Goal: Navigation & Orientation: Find specific page/section

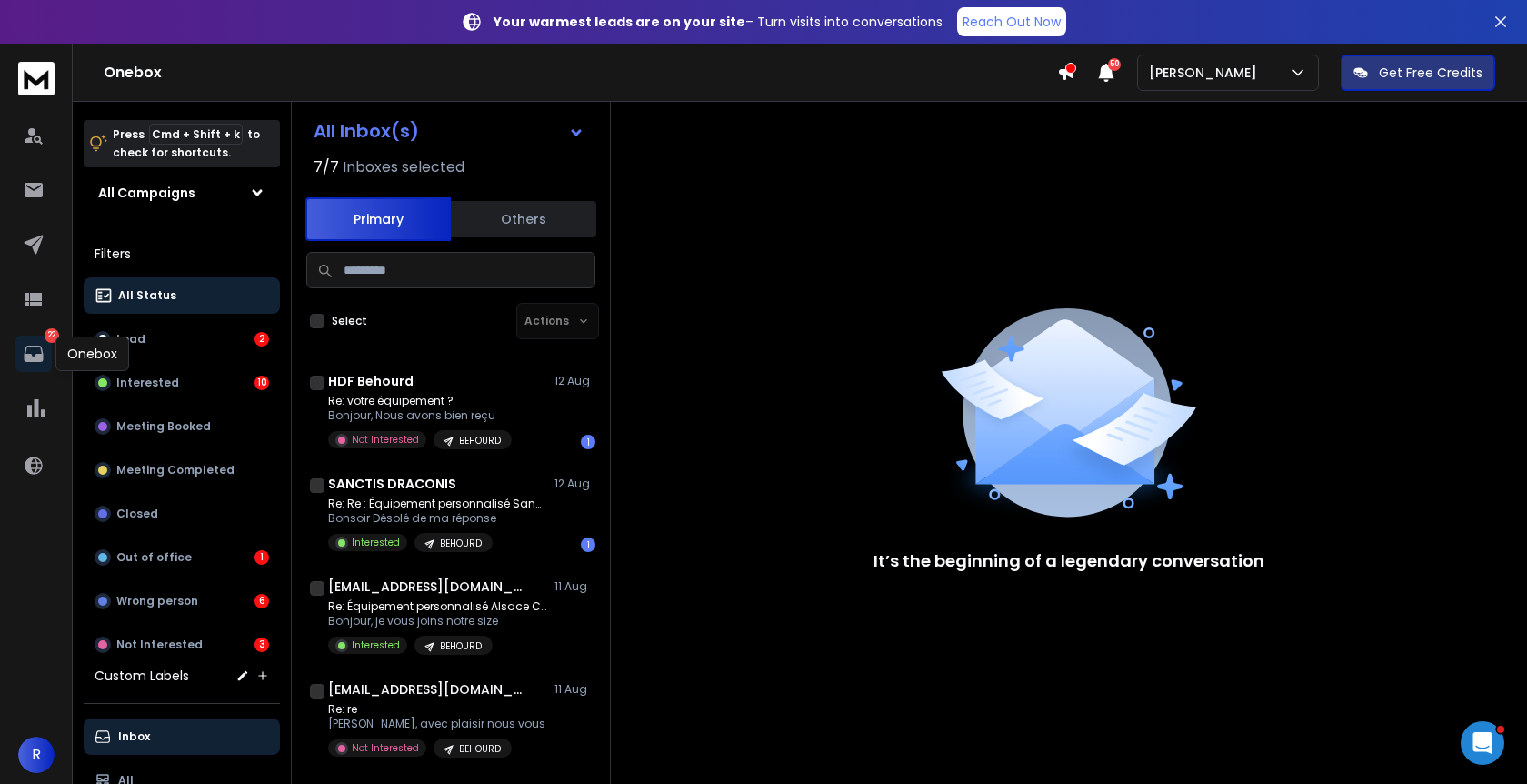
click at [34, 358] on icon at bounding box center [33, 353] width 19 height 16
click at [35, 465] on icon at bounding box center [34, 466] width 22 height 22
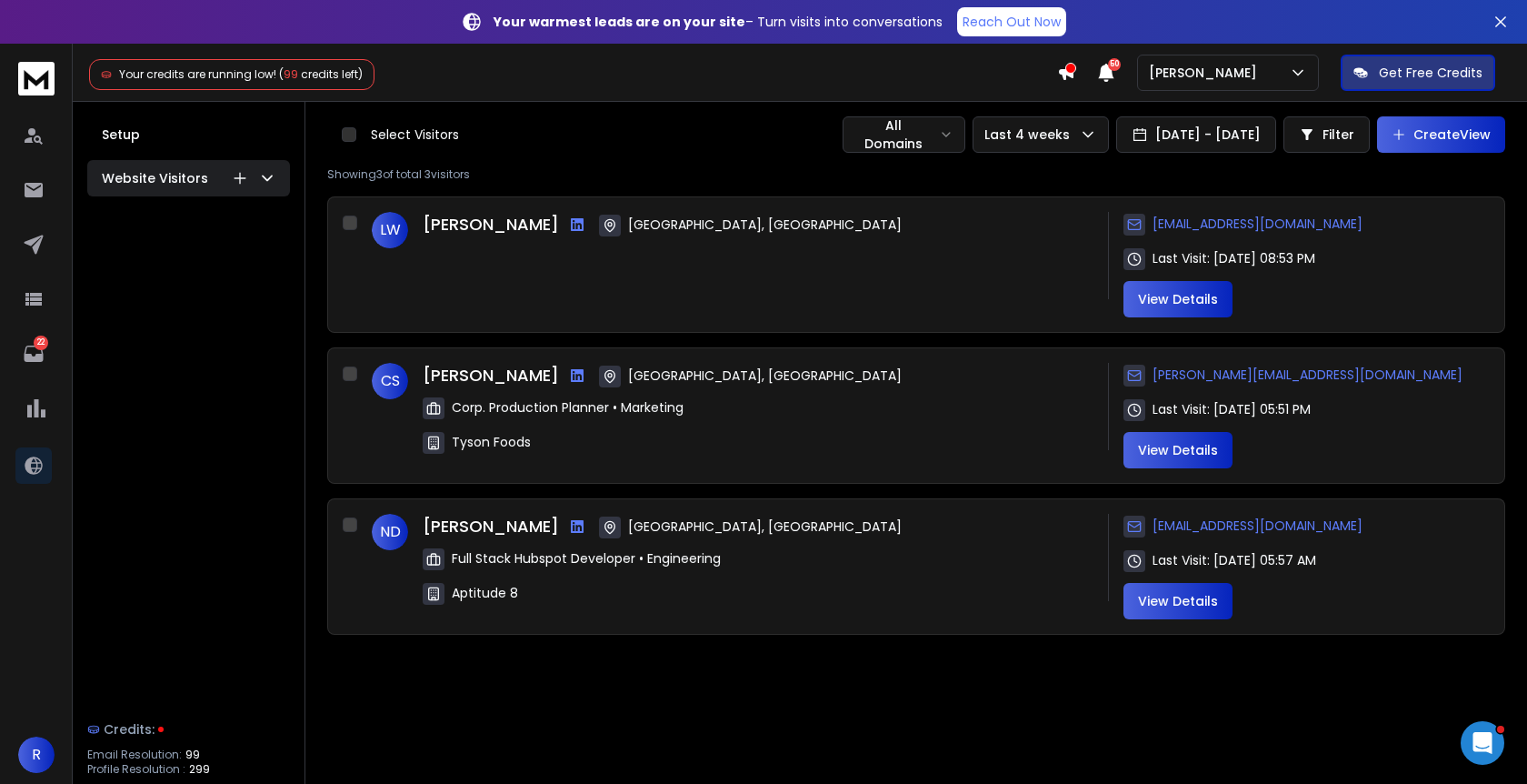
click at [271, 182] on icon at bounding box center [267, 178] width 16 height 16
click at [198, 292] on div "VISITEURS GROUND INK CAMPAGNE" at bounding box center [177, 289] width 137 height 18
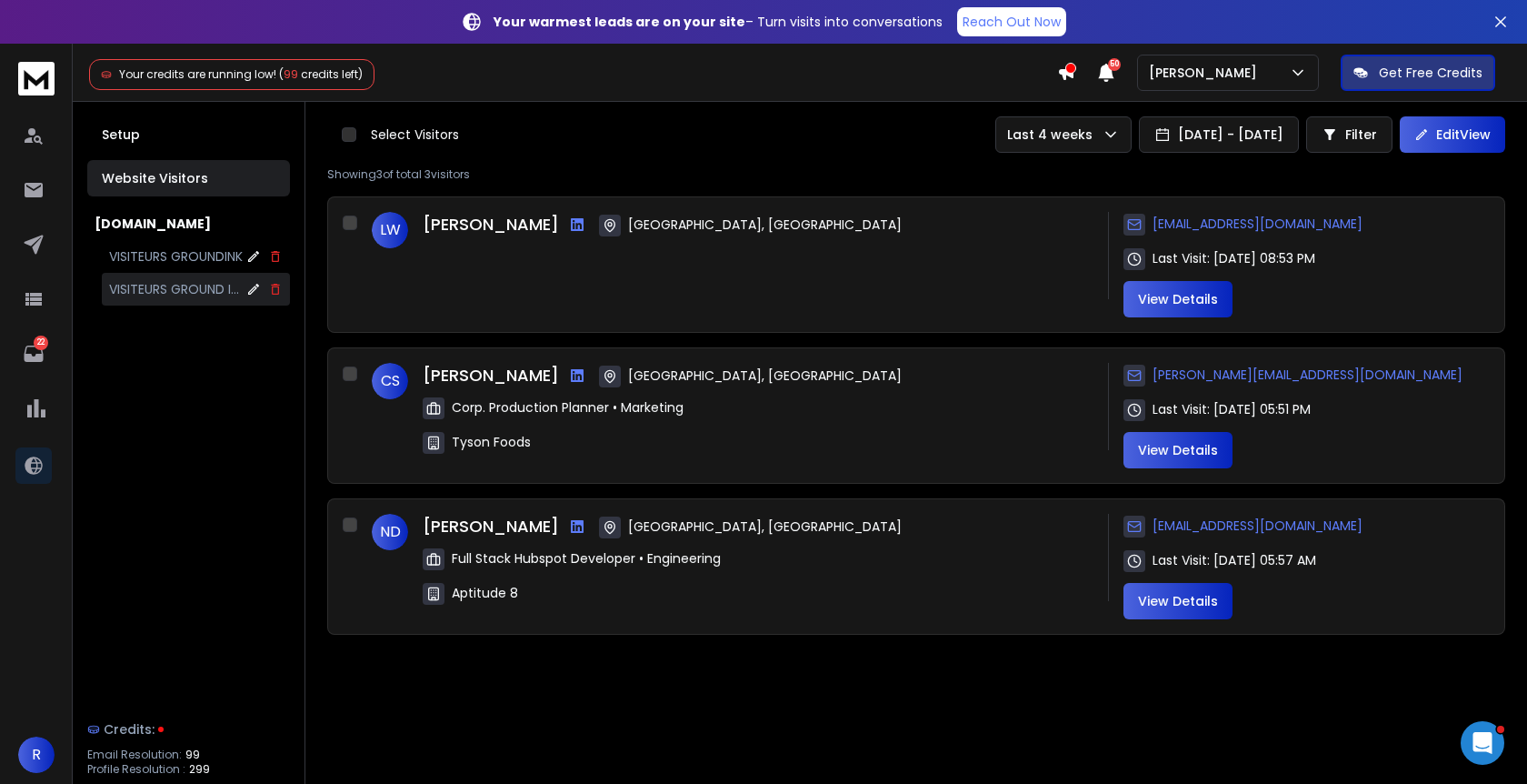
click at [199, 258] on div "VISITEURS GROUNDINK" at bounding box center [176, 256] width 134 height 18
click at [198, 291] on div "VISITEURS GROUND INK CAMPAGNE" at bounding box center [177, 289] width 137 height 18
click at [250, 292] on icon at bounding box center [253, 289] width 15 height 15
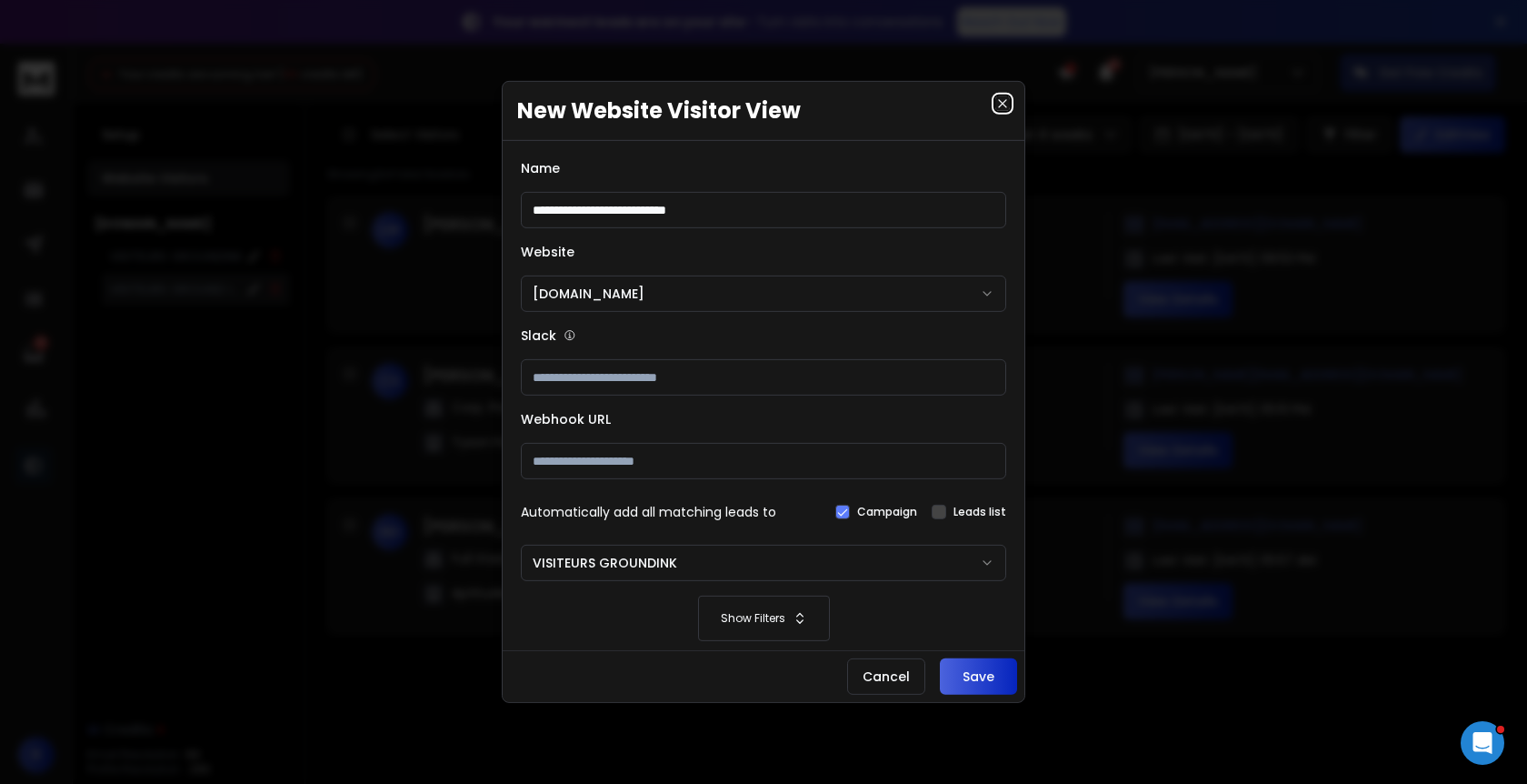
click at [999, 104] on icon "button" at bounding box center [1002, 103] width 15 height 15
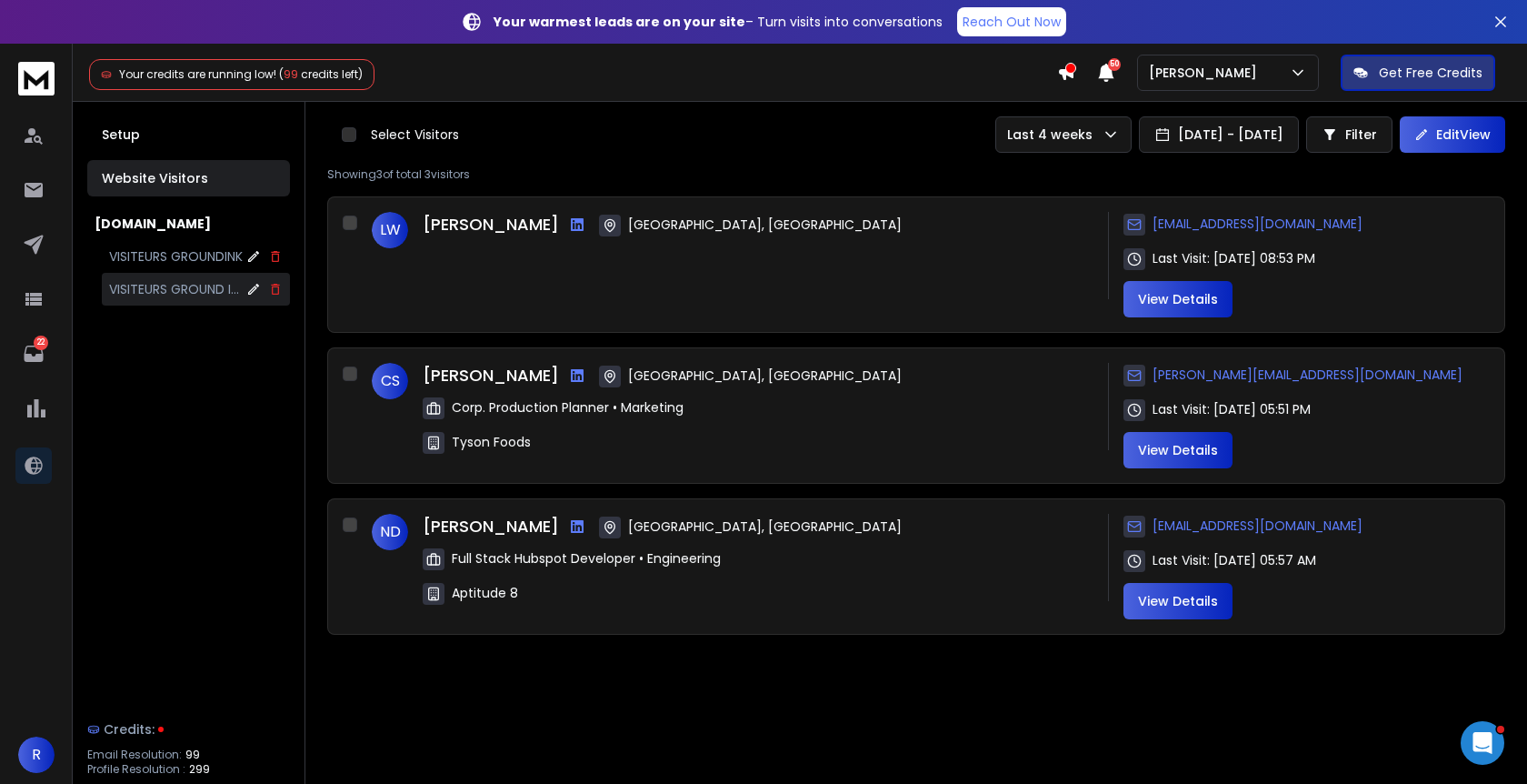
click at [1155, 605] on button "View Details" at bounding box center [1178, 601] width 109 height 36
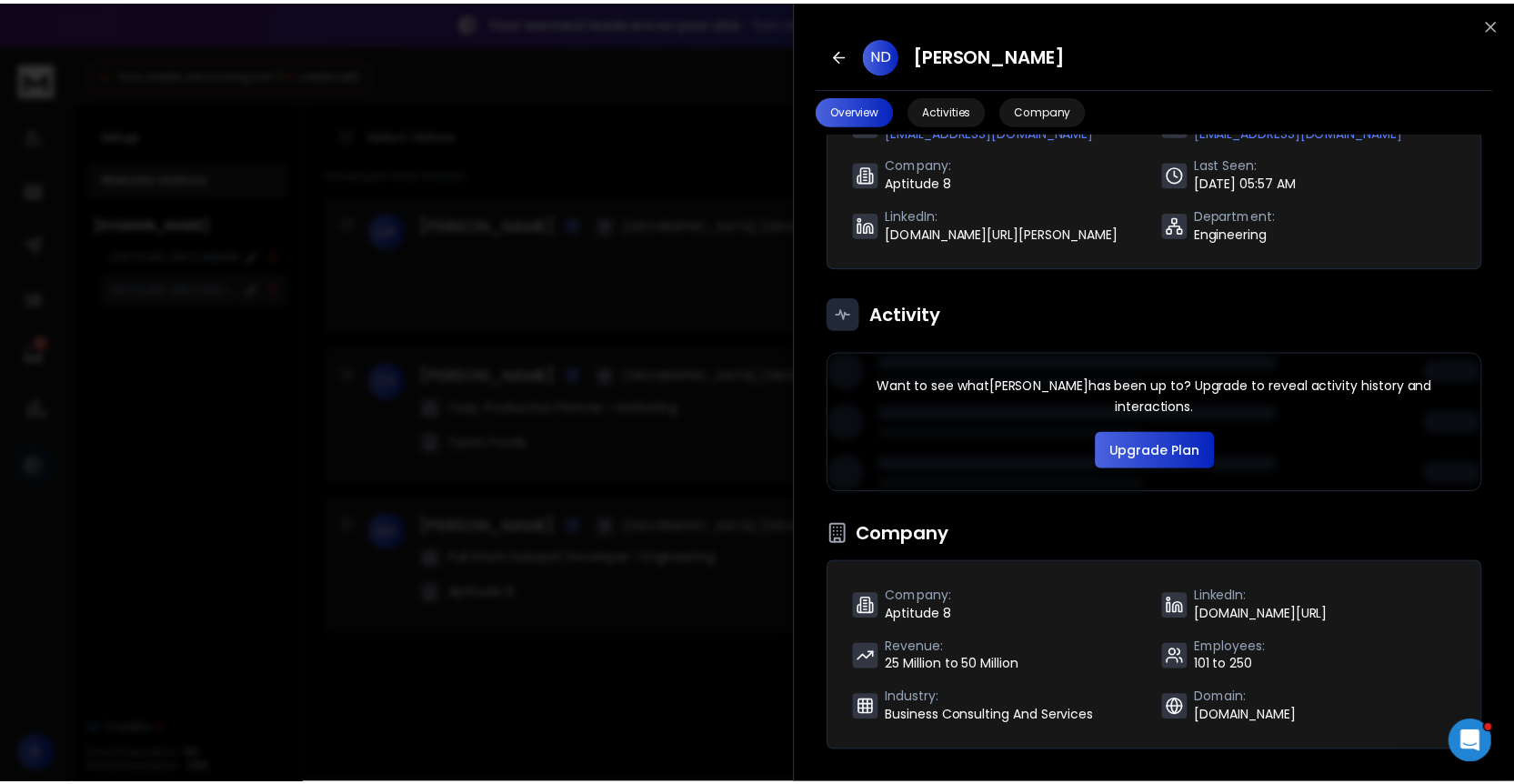
scroll to position [182, 0]
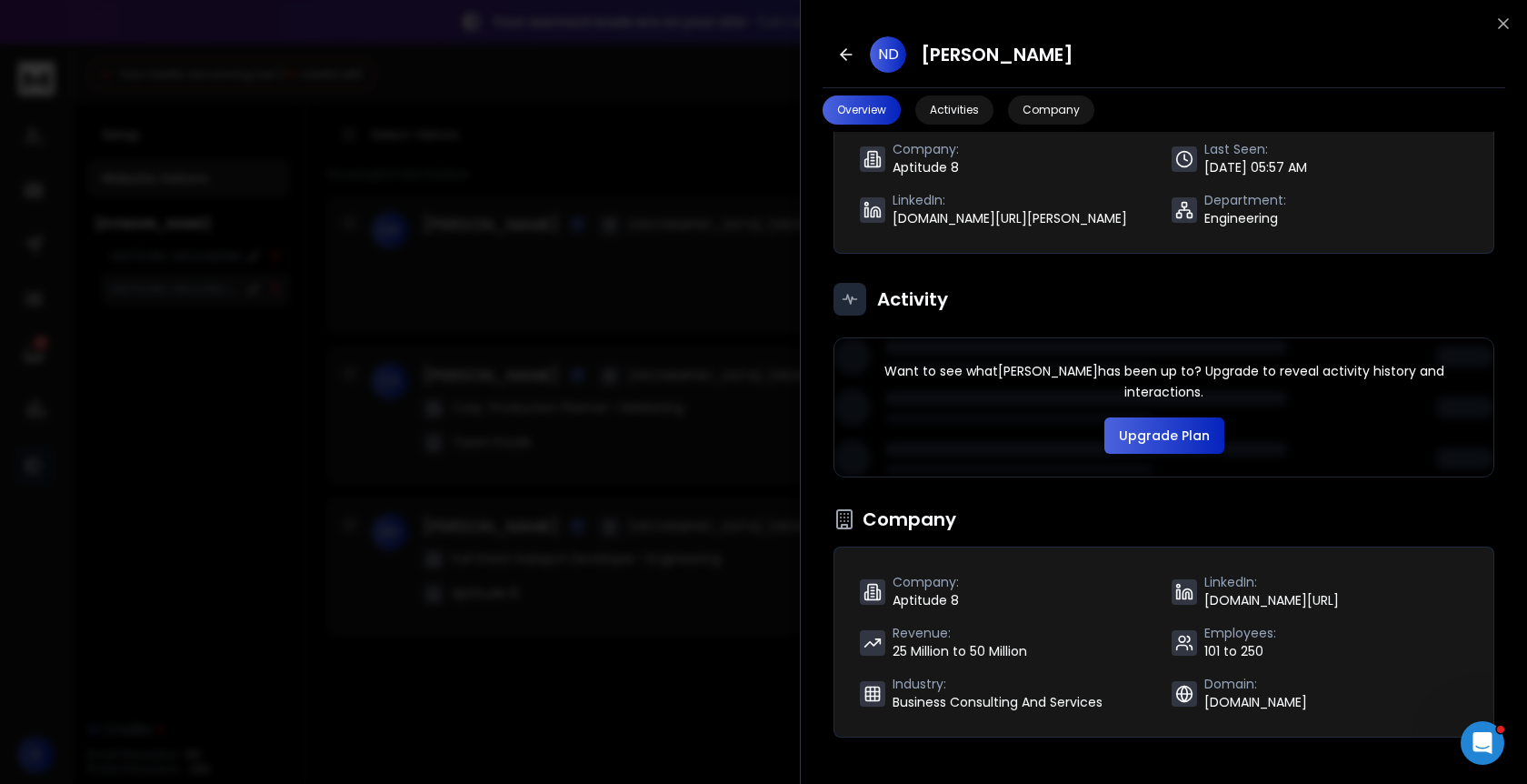
click at [720, 487] on div at bounding box center [763, 392] width 1527 height 784
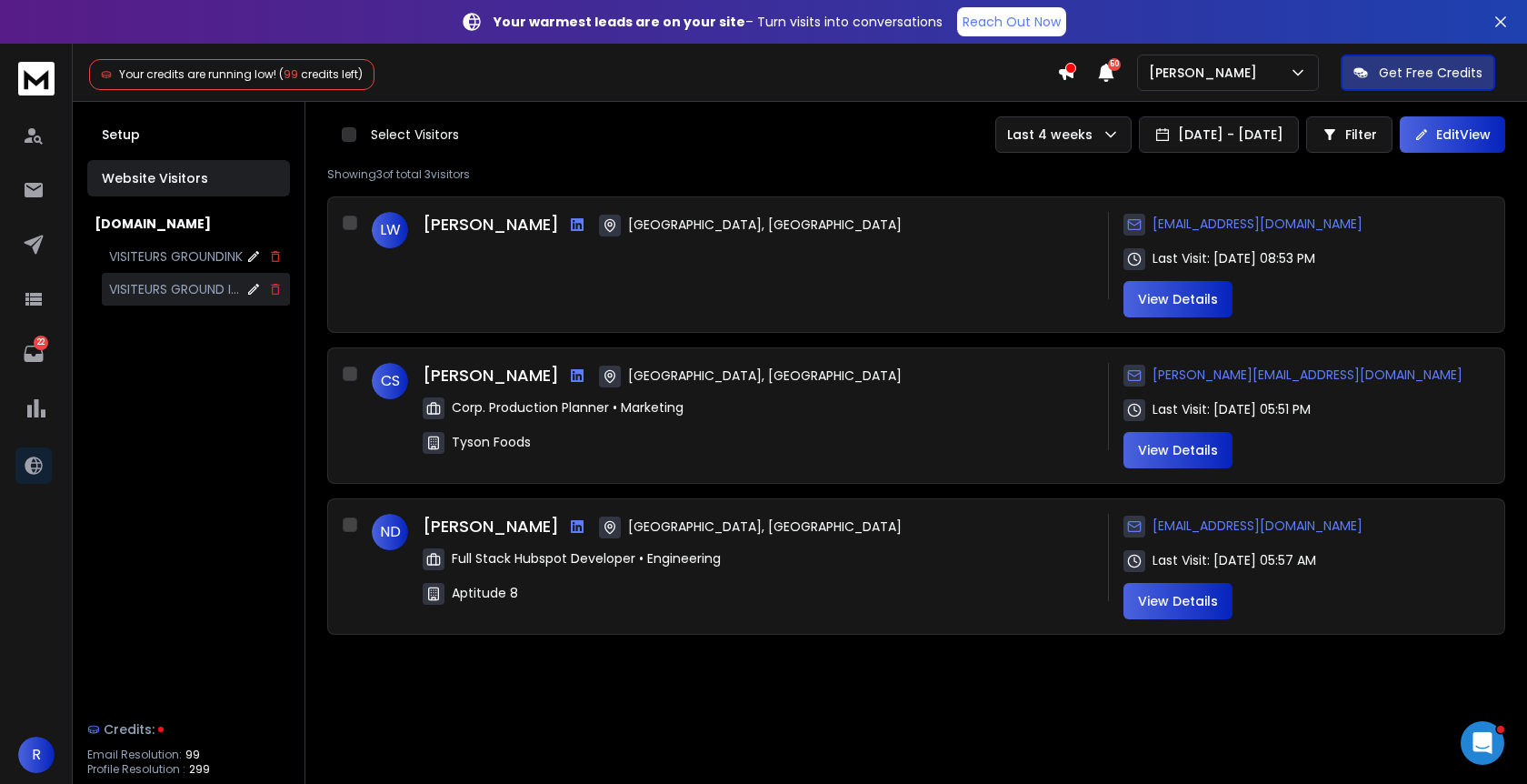
click at [1150, 456] on button "View Details" at bounding box center [1178, 450] width 109 height 36
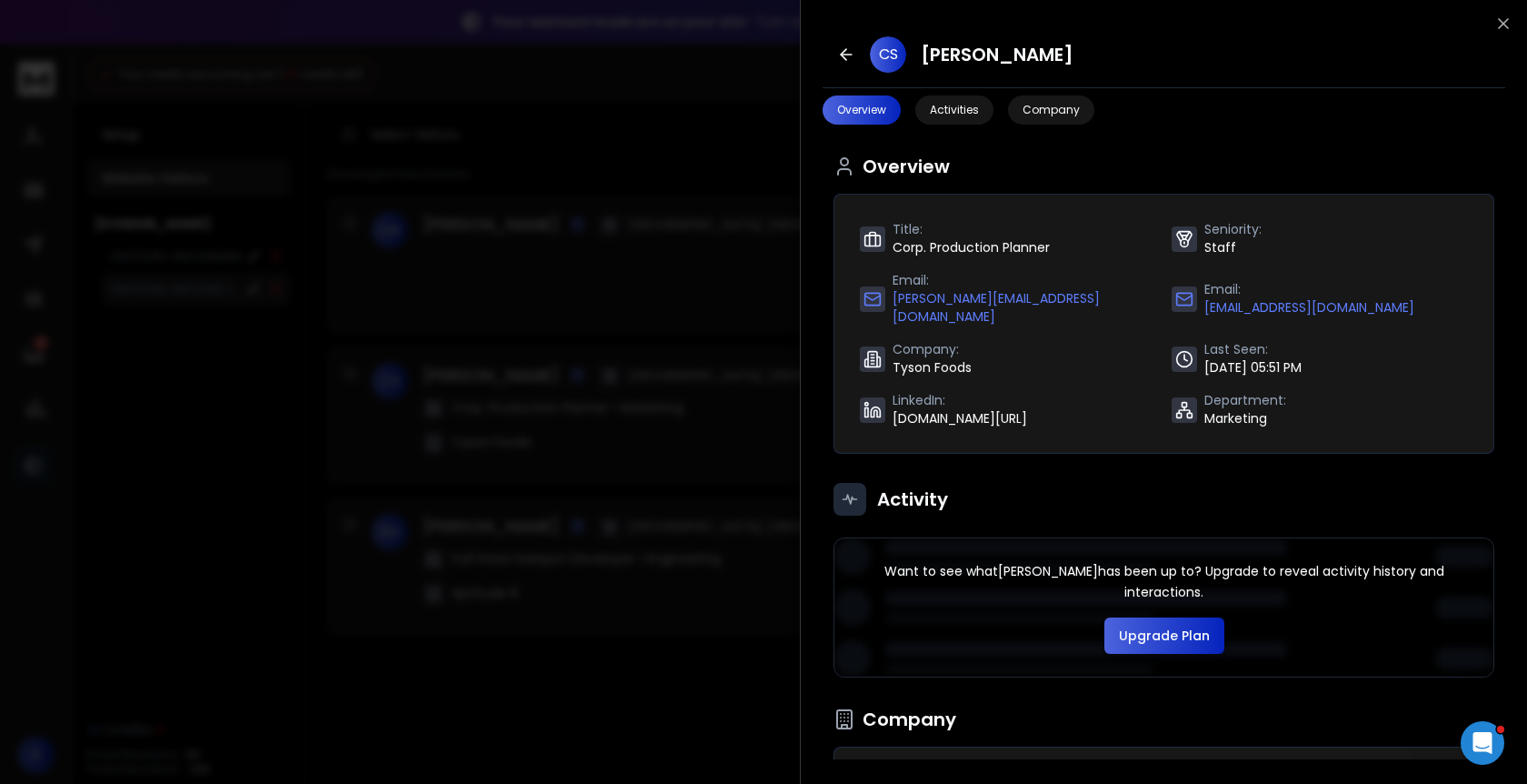
click at [765, 431] on div at bounding box center [763, 392] width 1527 height 784
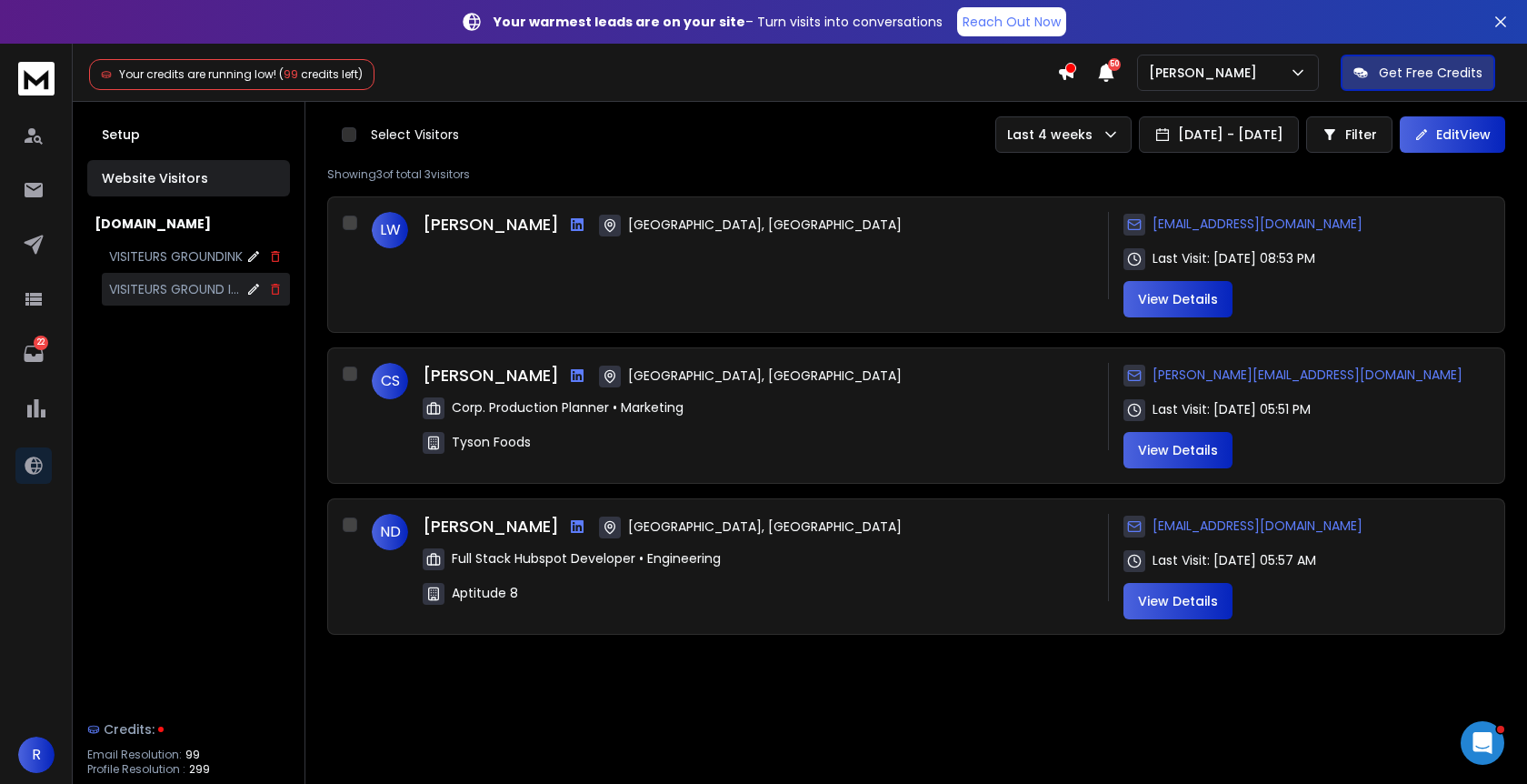
click at [1183, 311] on button "View Details" at bounding box center [1178, 299] width 109 height 36
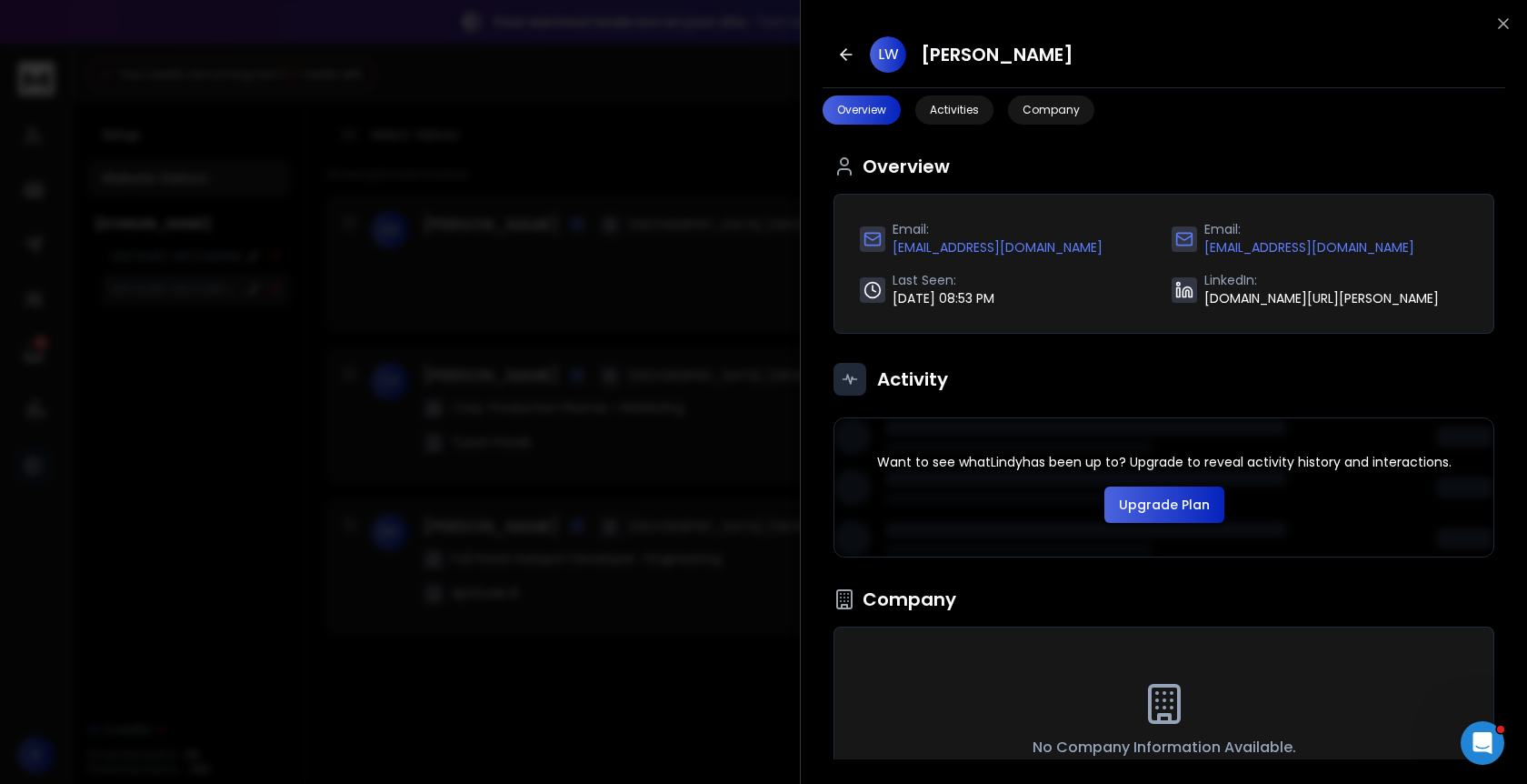
click at [713, 380] on div at bounding box center [763, 392] width 1527 height 784
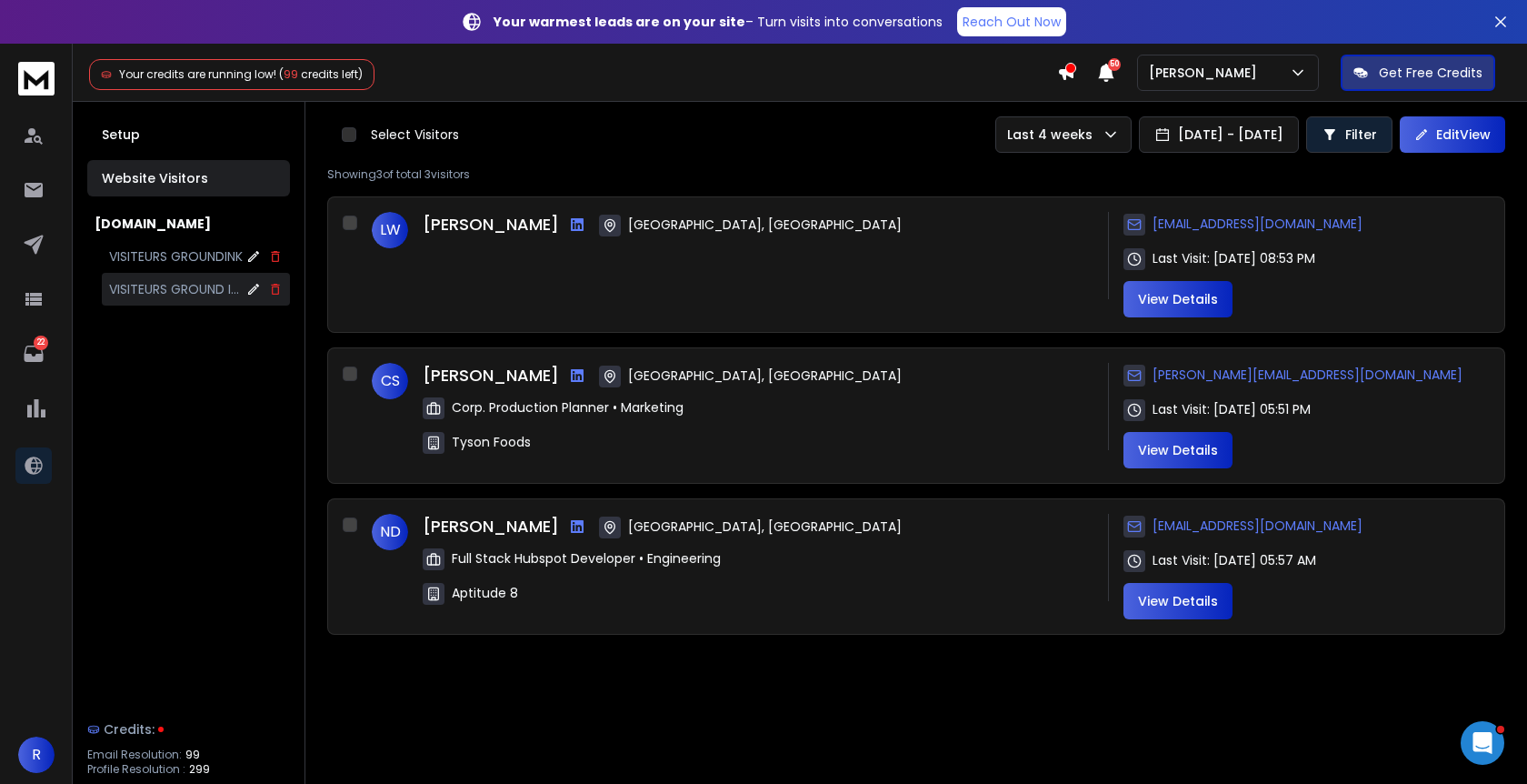
click at [1358, 149] on button "Filter" at bounding box center [1349, 134] width 86 height 36
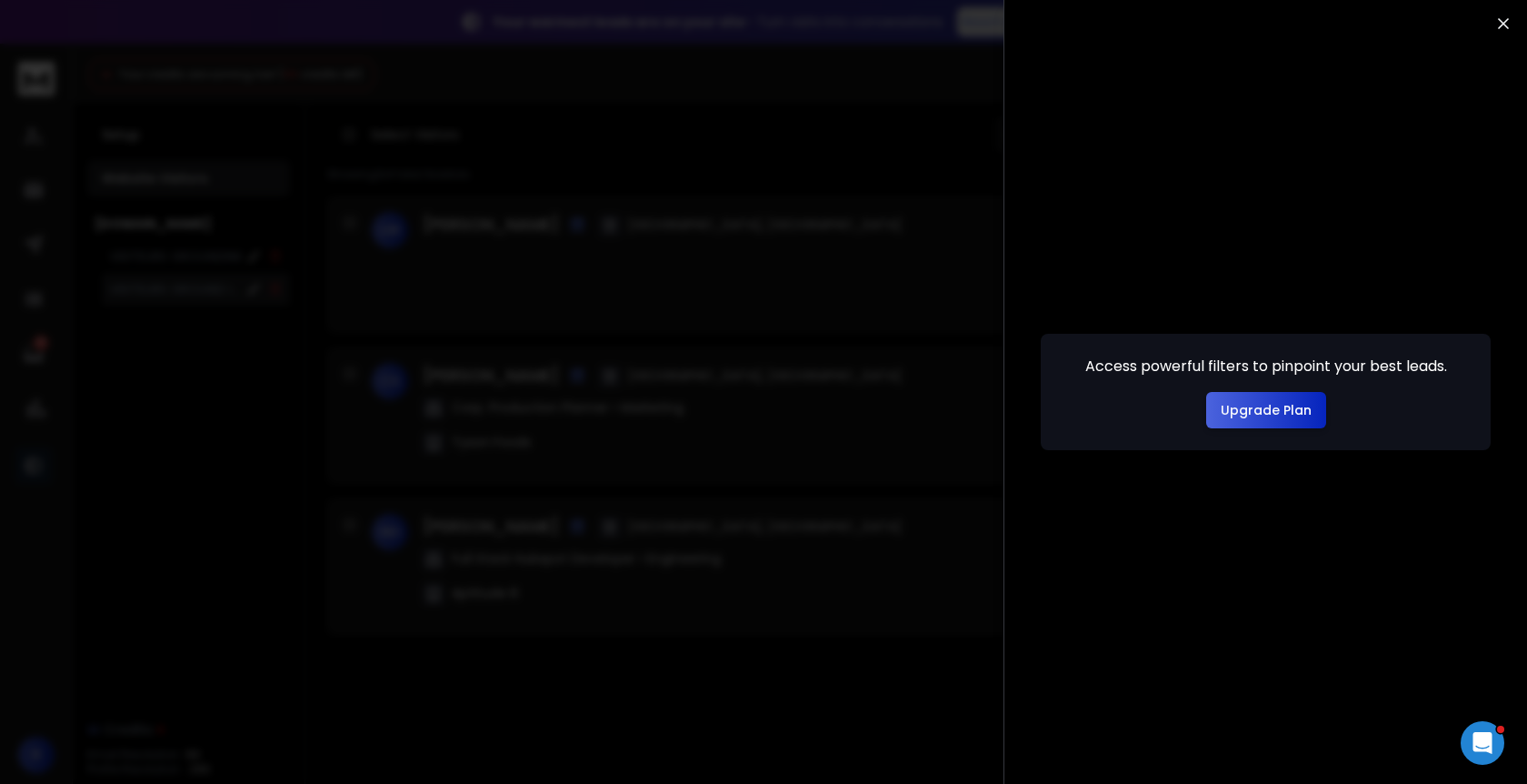
click at [1505, 26] on icon "button" at bounding box center [1504, 24] width 18 height 18
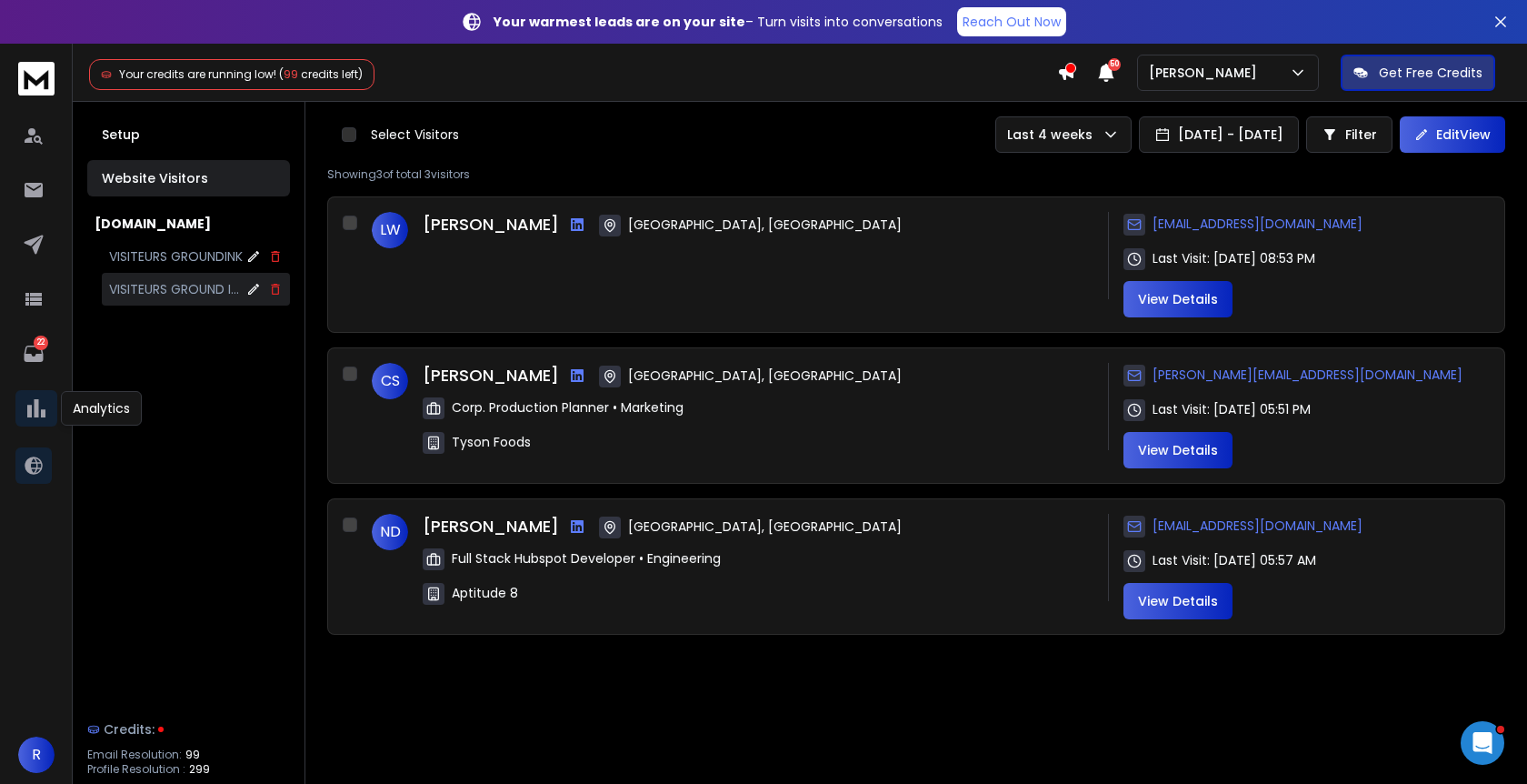
click at [38, 412] on icon at bounding box center [36, 408] width 27 height 27
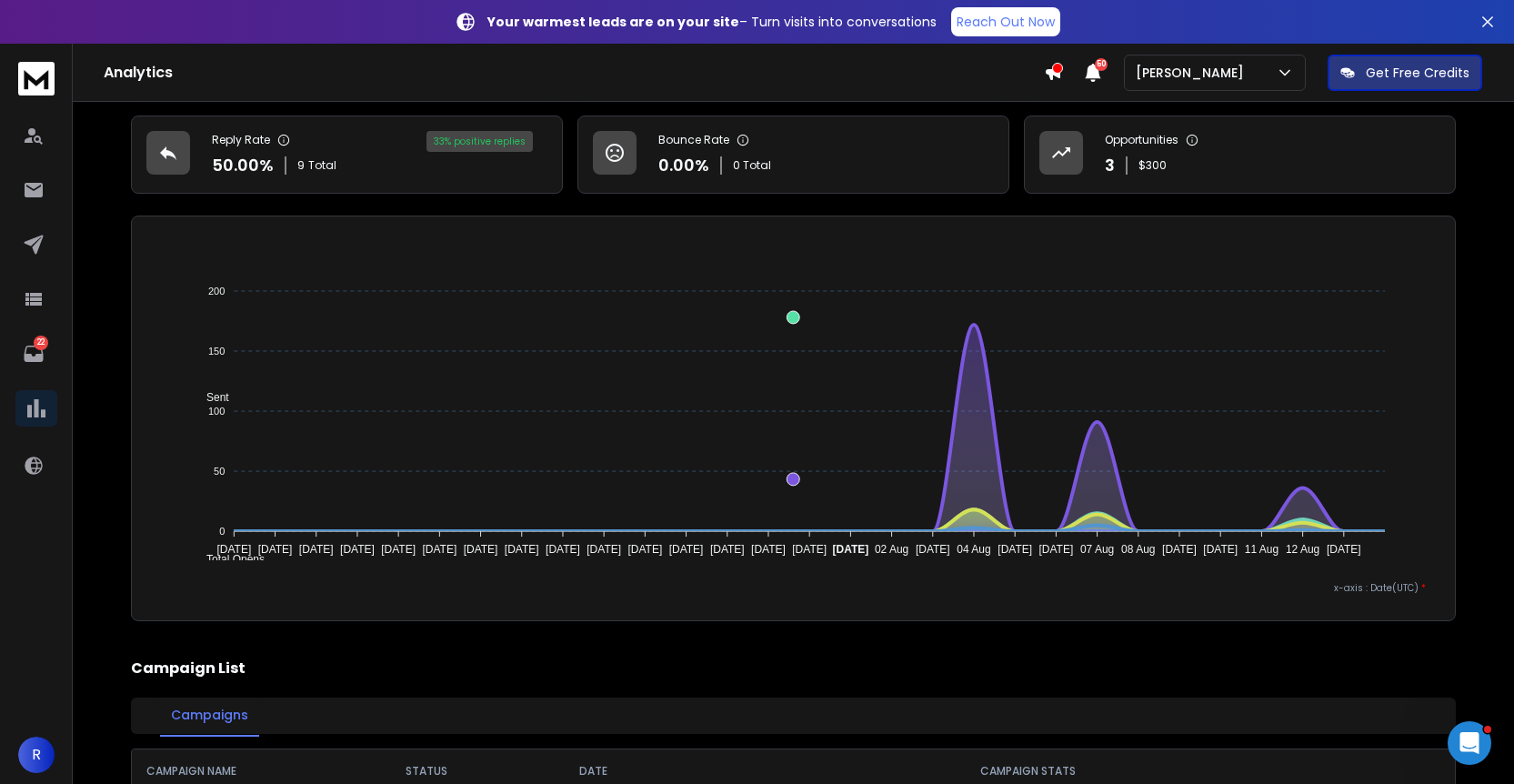
scroll to position [172, 0]
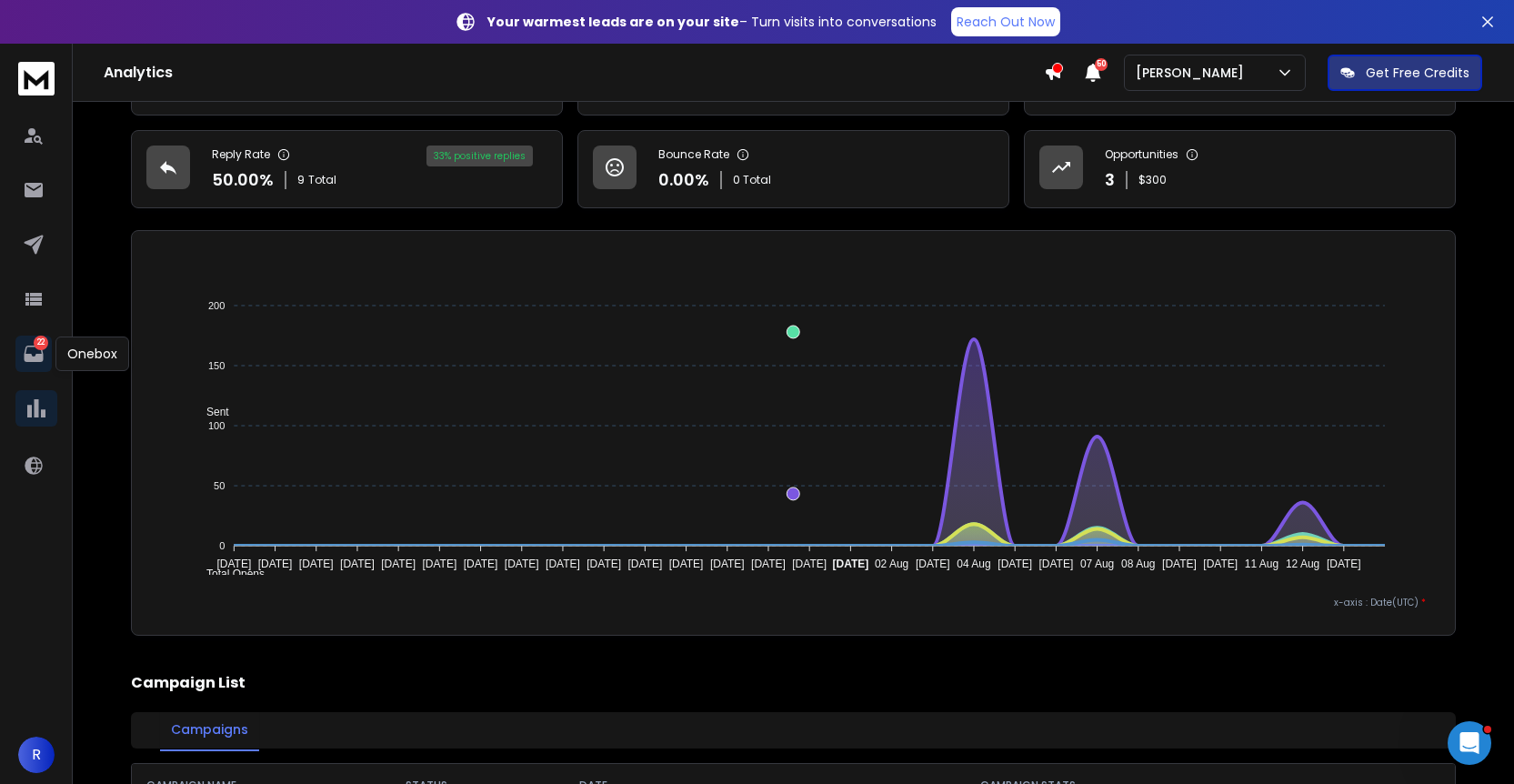
click at [23, 356] on icon at bounding box center [34, 354] width 22 height 22
